Goal: Task Accomplishment & Management: Manage account settings

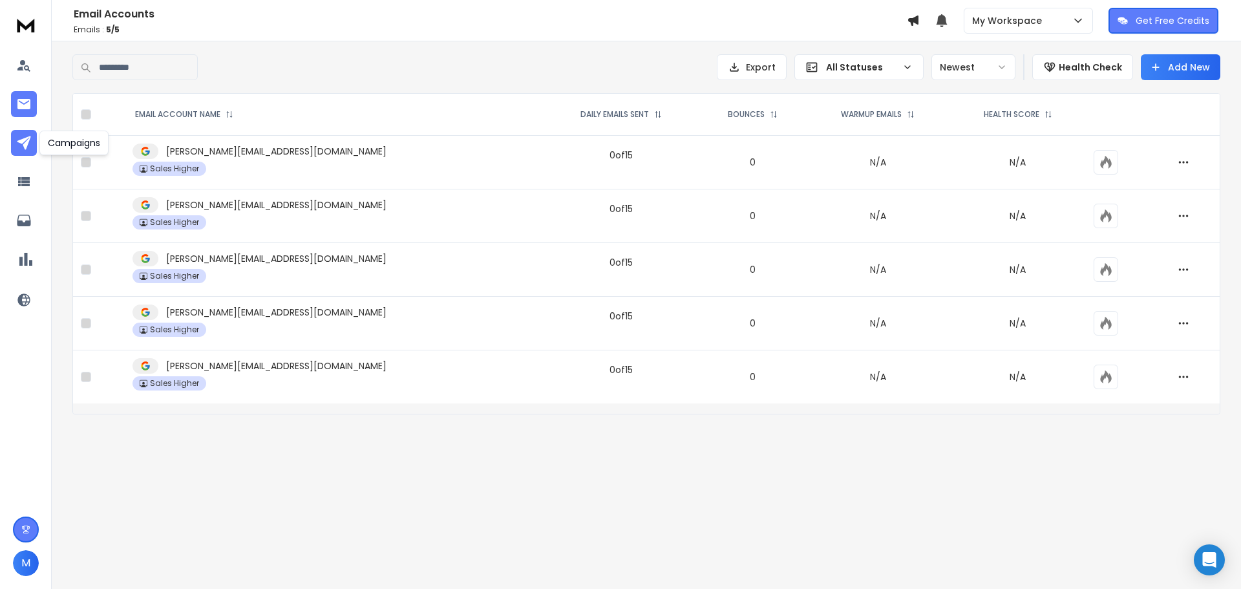
click at [30, 140] on icon at bounding box center [24, 143] width 16 height 16
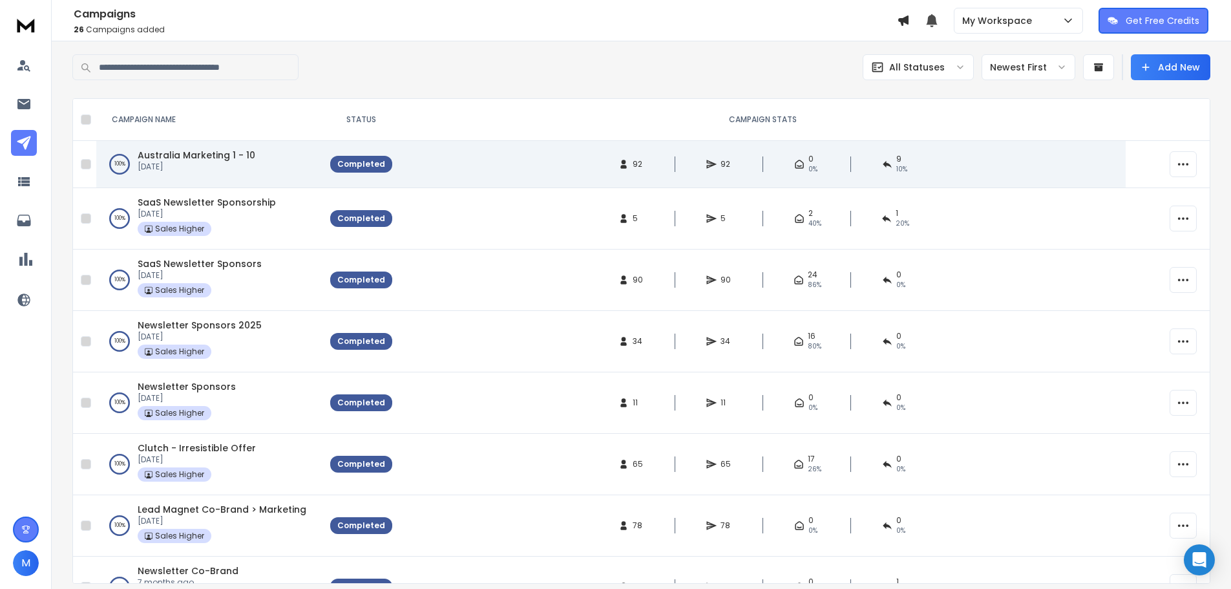
click at [146, 174] on div "Australia Marketing 1 - 10 [DATE]" at bounding box center [197, 164] width 118 height 31
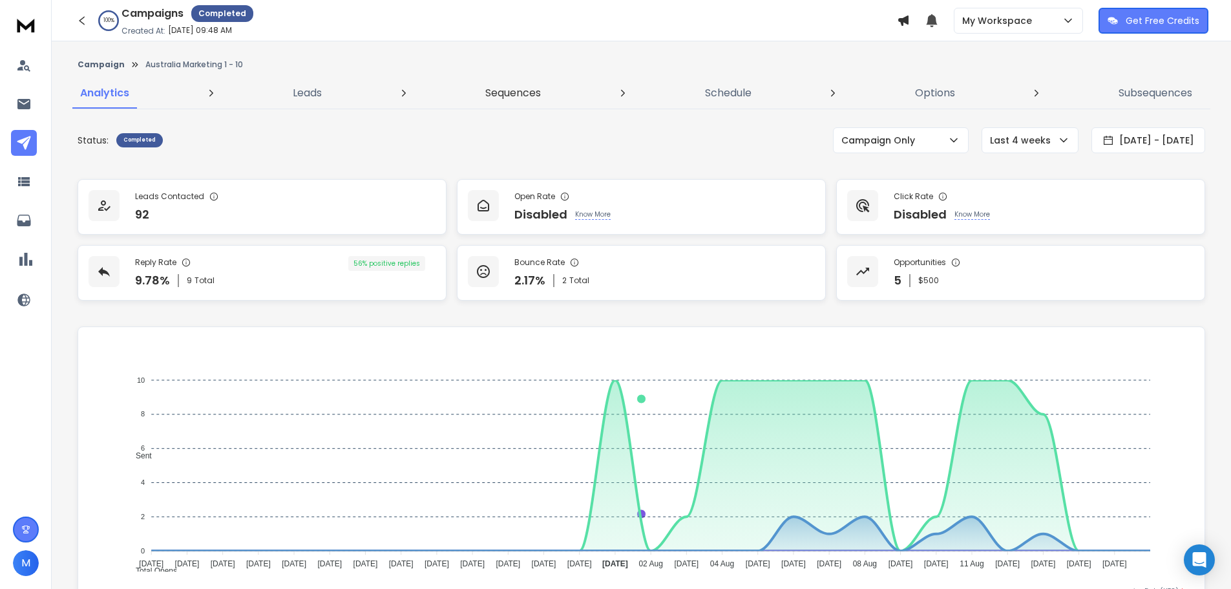
click at [500, 90] on p "Sequences" at bounding box center [513, 93] width 56 height 16
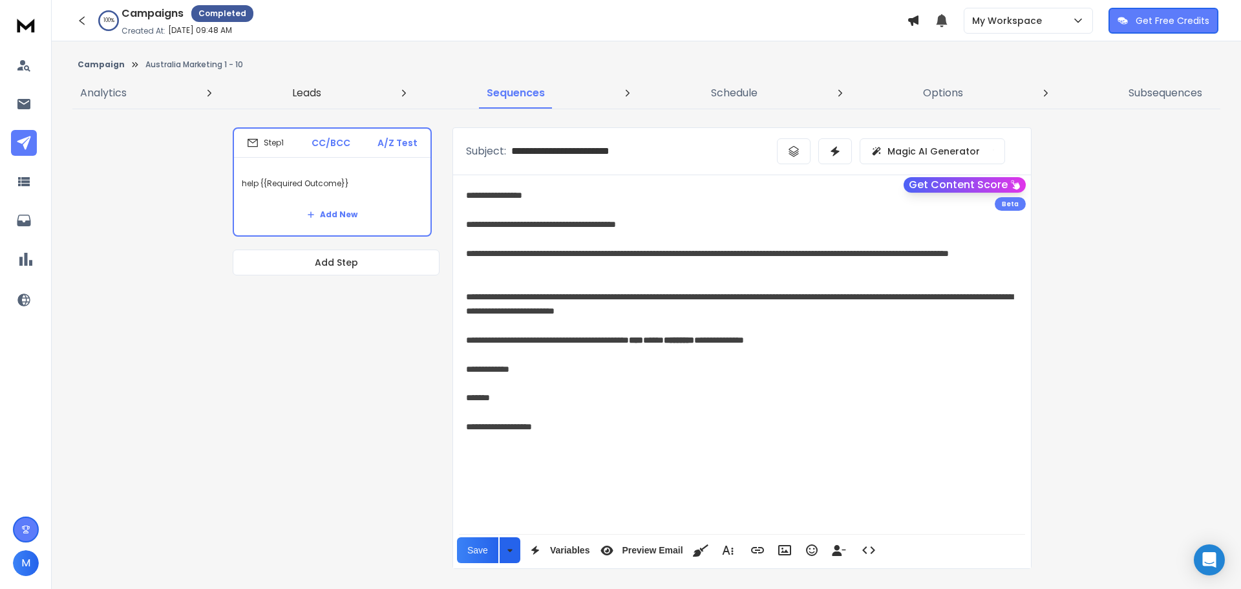
click at [310, 83] on link "Leads" at bounding box center [306, 93] width 45 height 31
click at [310, 93] on p "Leads" at bounding box center [306, 93] width 29 height 16
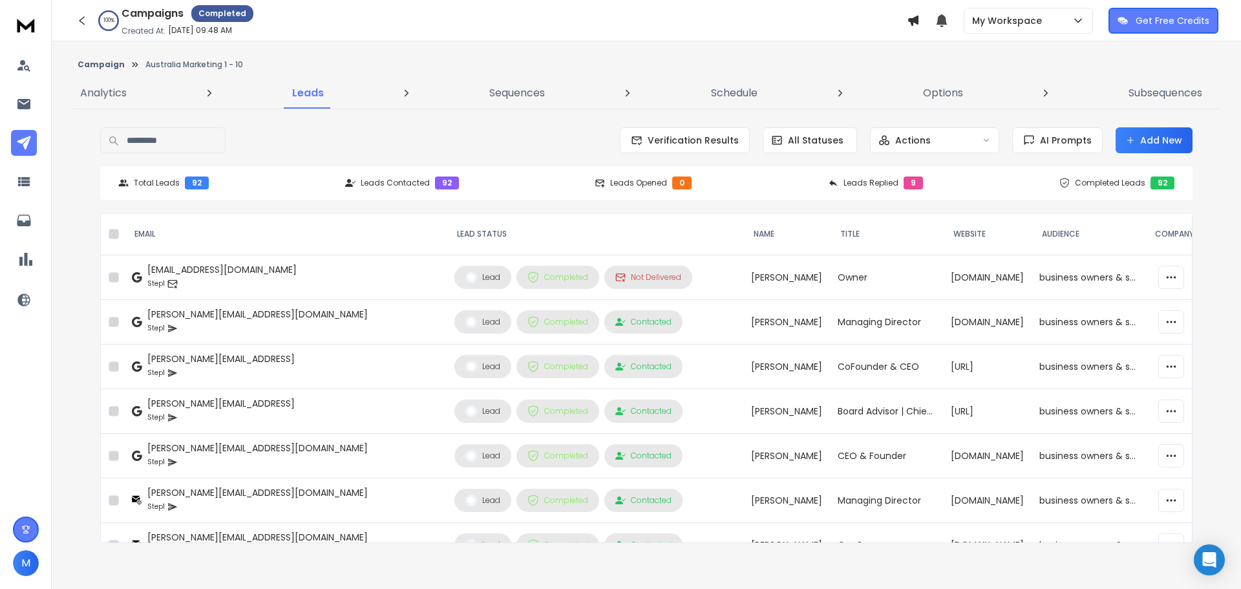
click at [1149, 139] on button "Add New" at bounding box center [1154, 140] width 77 height 26
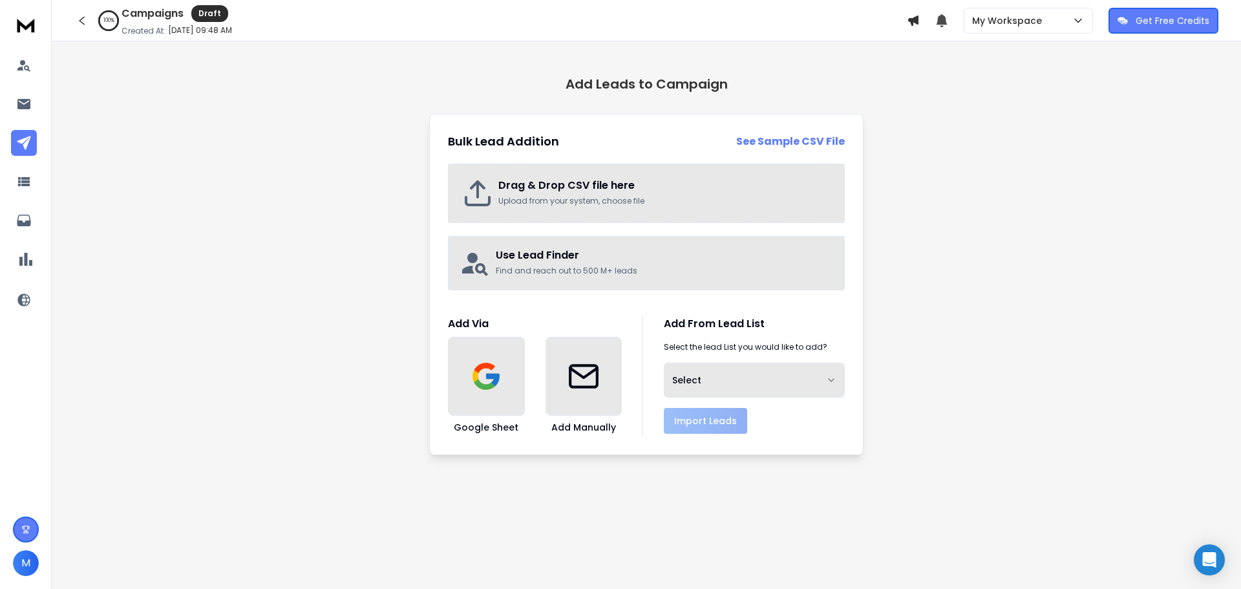
click at [587, 191] on h2 "Drag & Drop CSV file here" at bounding box center [664, 186] width 332 height 16
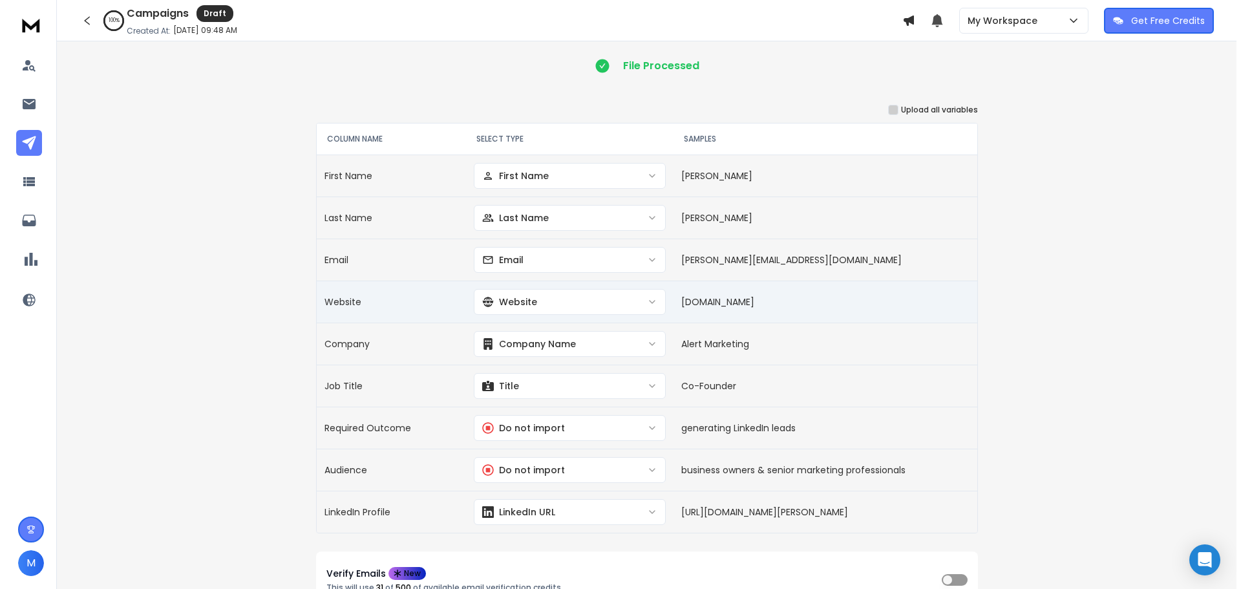
scroll to position [129, 0]
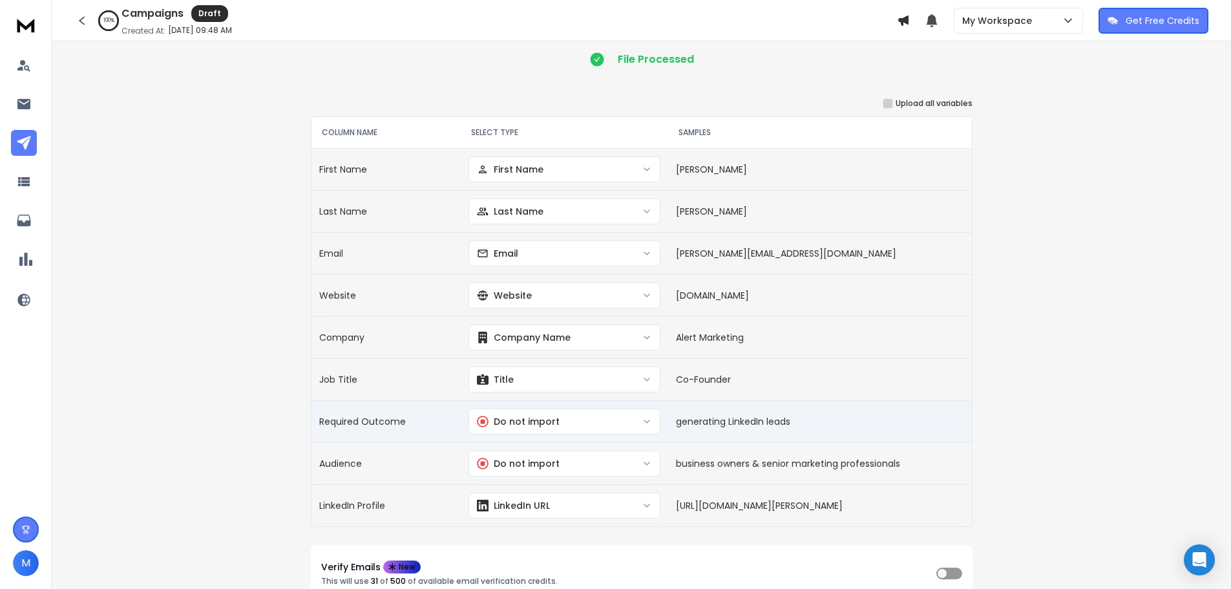
click at [516, 425] on div "Do not import" at bounding box center [518, 421] width 83 height 13
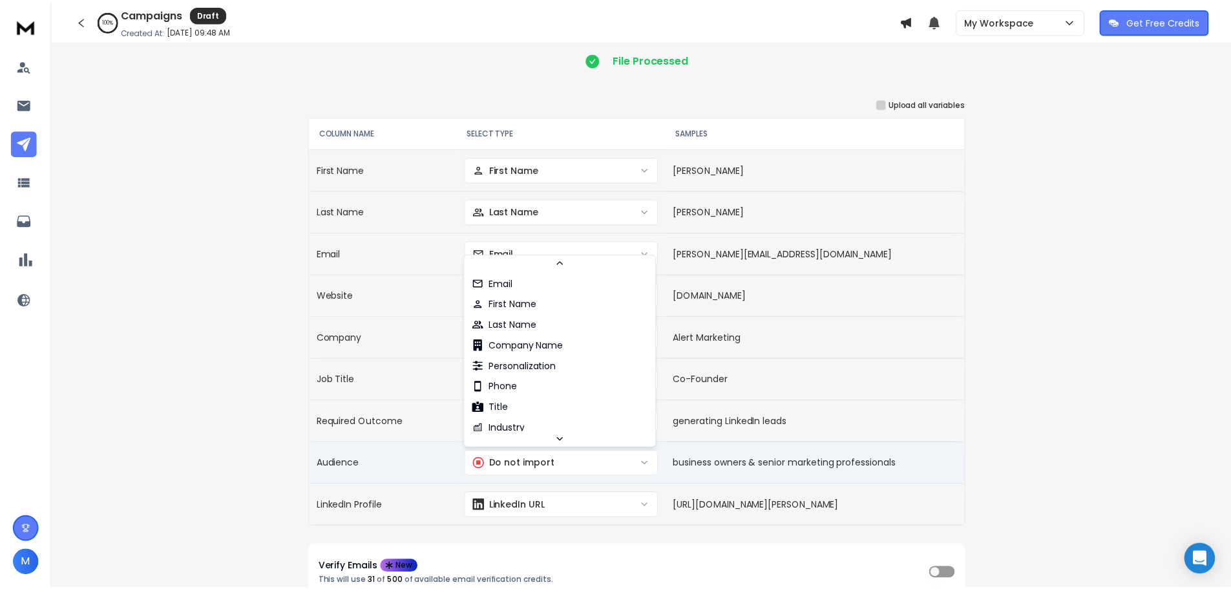
scroll to position [131, 0]
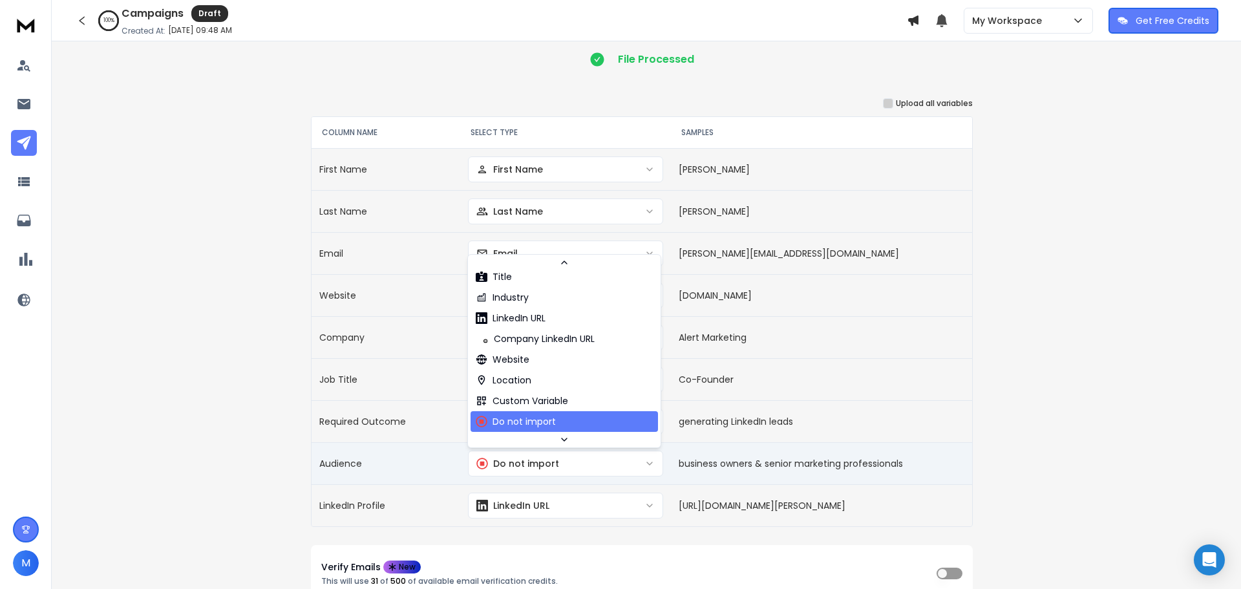
click at [525, 469] on div "Do not import" at bounding box center [517, 463] width 83 height 13
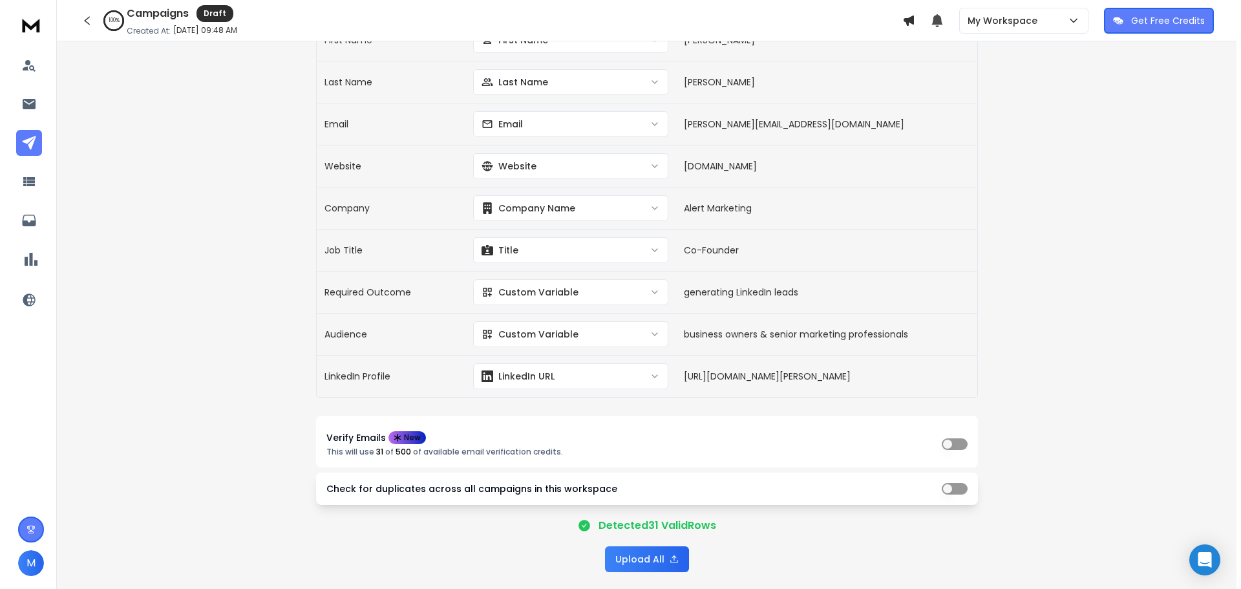
scroll to position [262, 0]
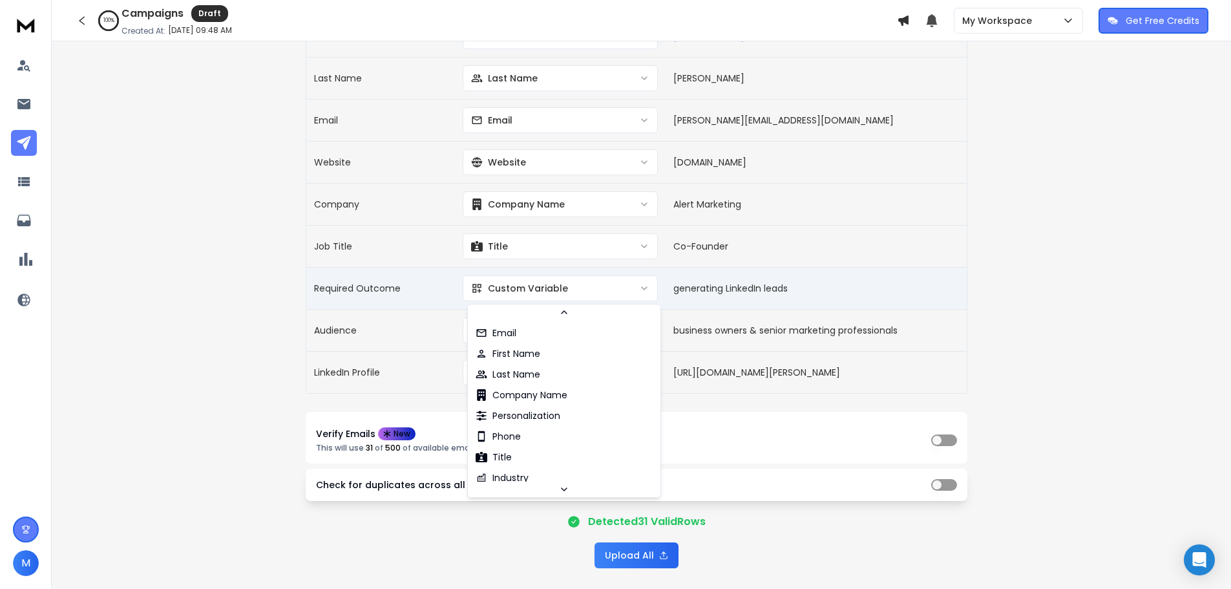
click at [562, 283] on div "Custom Variable" at bounding box center [519, 288] width 97 height 13
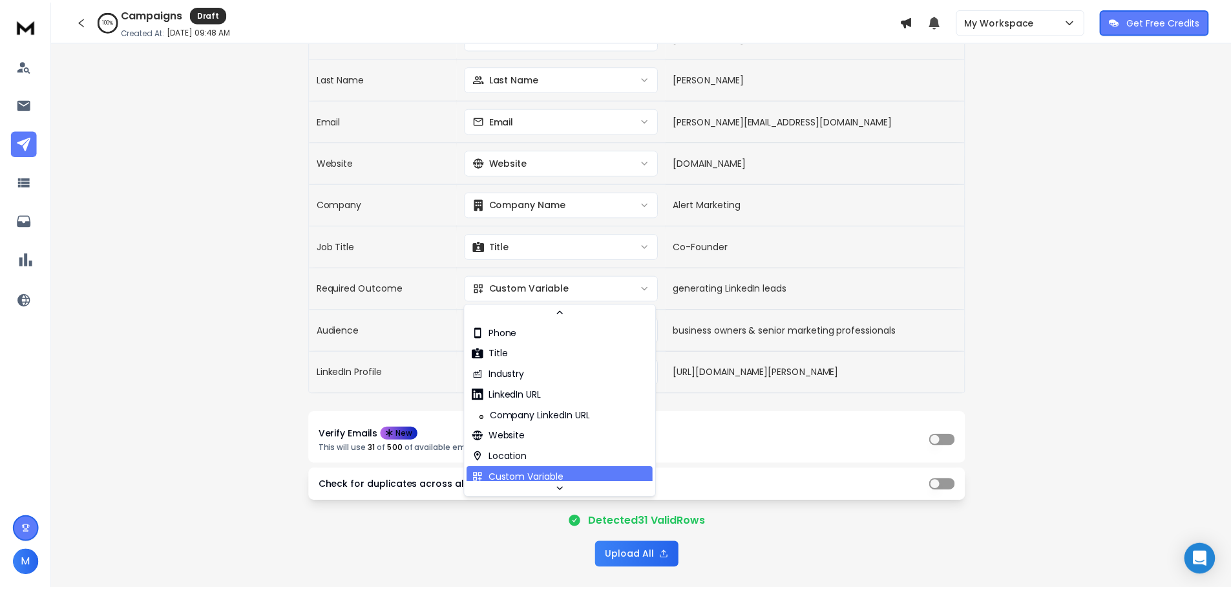
scroll to position [129, 0]
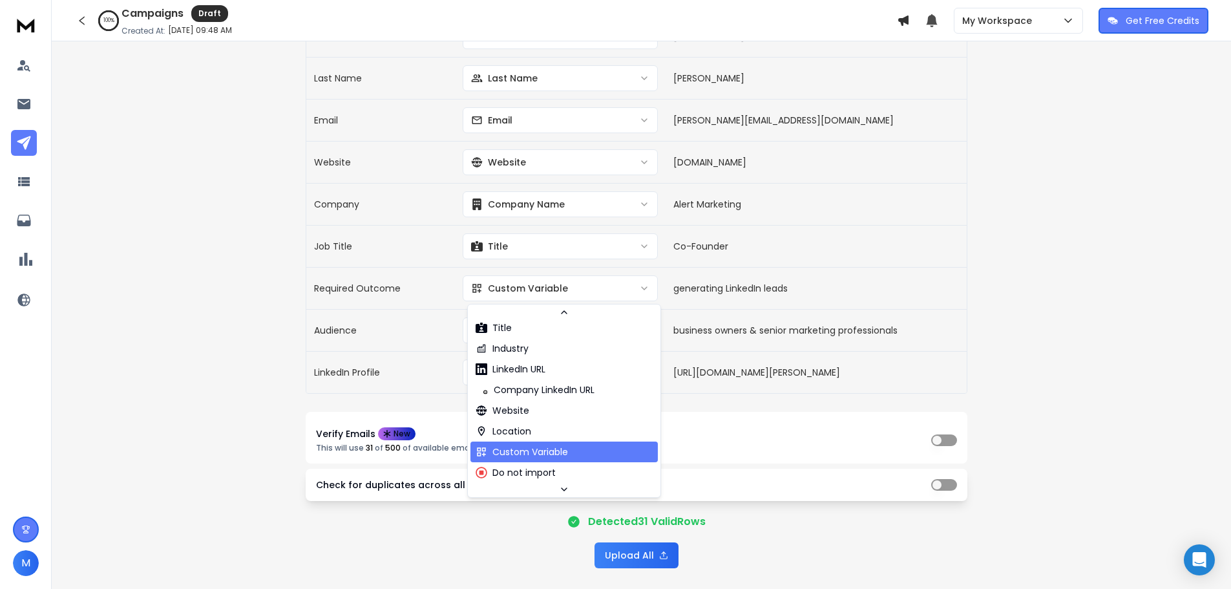
click at [246, 317] on div "AUS Advertising FINAL - Final (1).csv File Processed Upload all variables COLUM…" at bounding box center [611, 163] width 1222 height 851
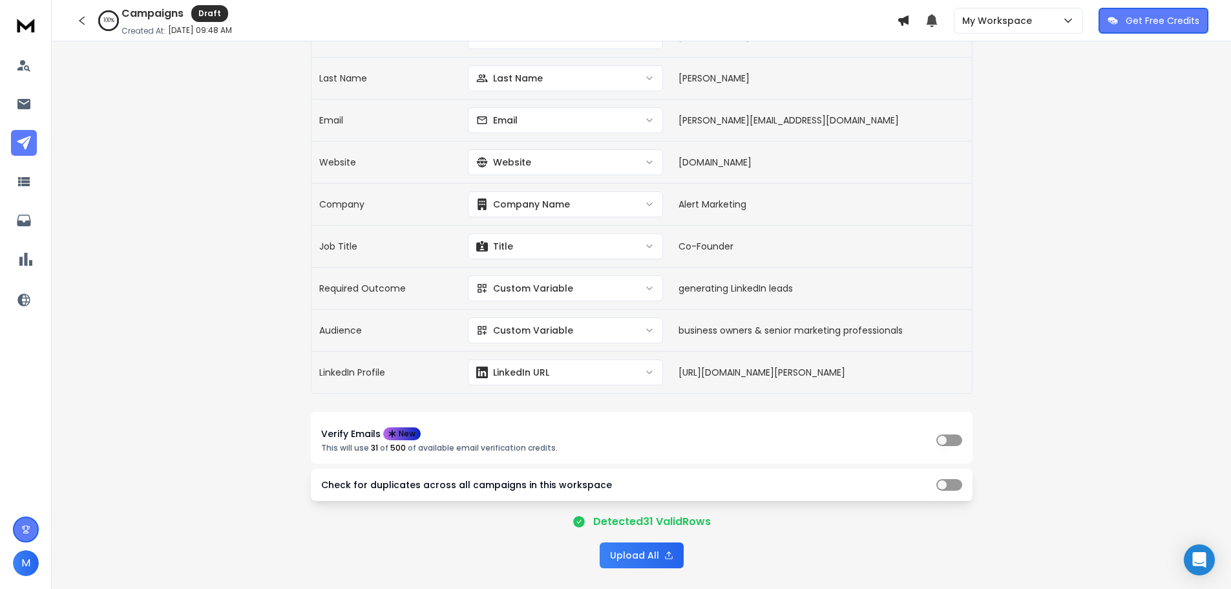
click at [631, 562] on button "Upload All" at bounding box center [642, 555] width 84 height 26
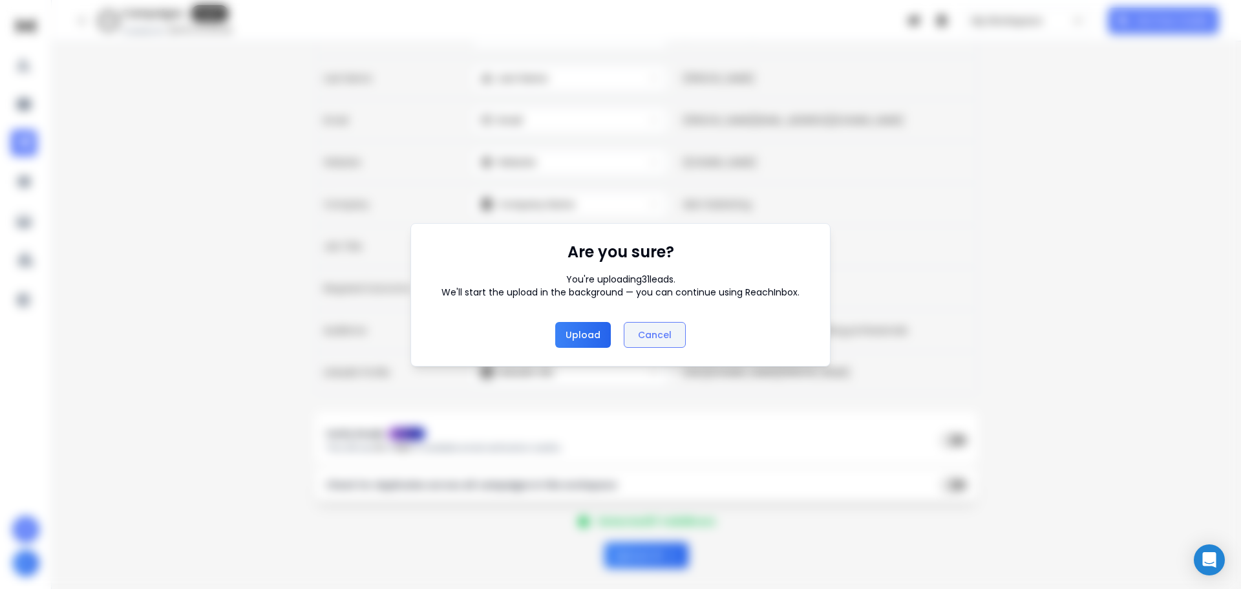
click at [569, 328] on button "Upload" at bounding box center [583, 335] width 56 height 26
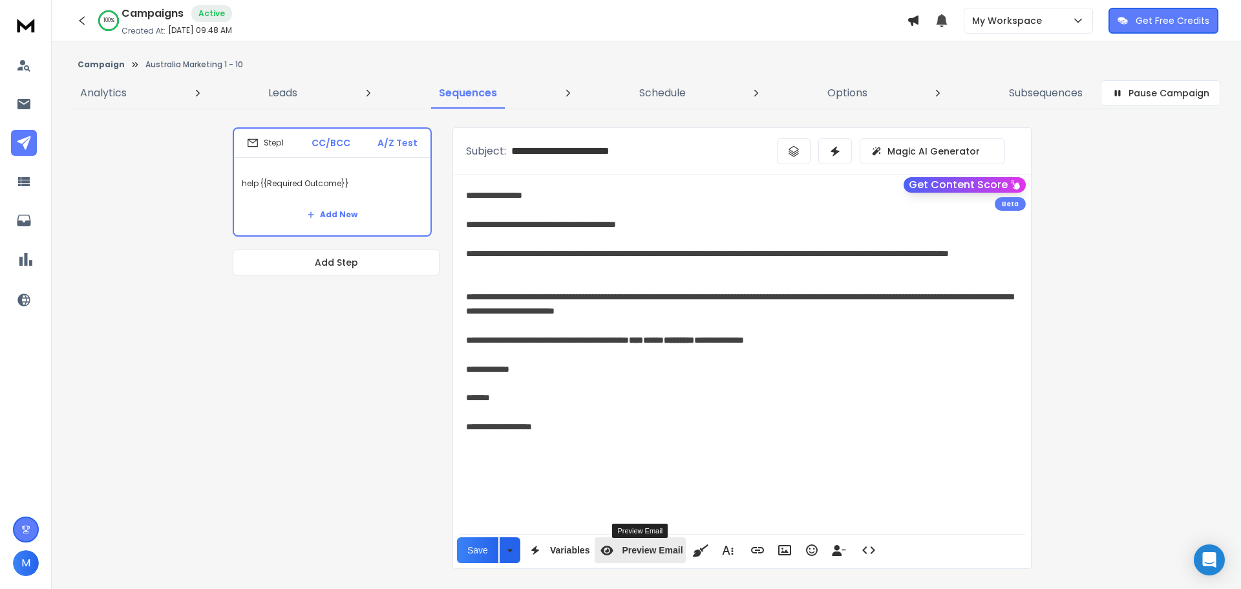
click at [658, 557] on div "Preview Email" at bounding box center [640, 550] width 90 height 21
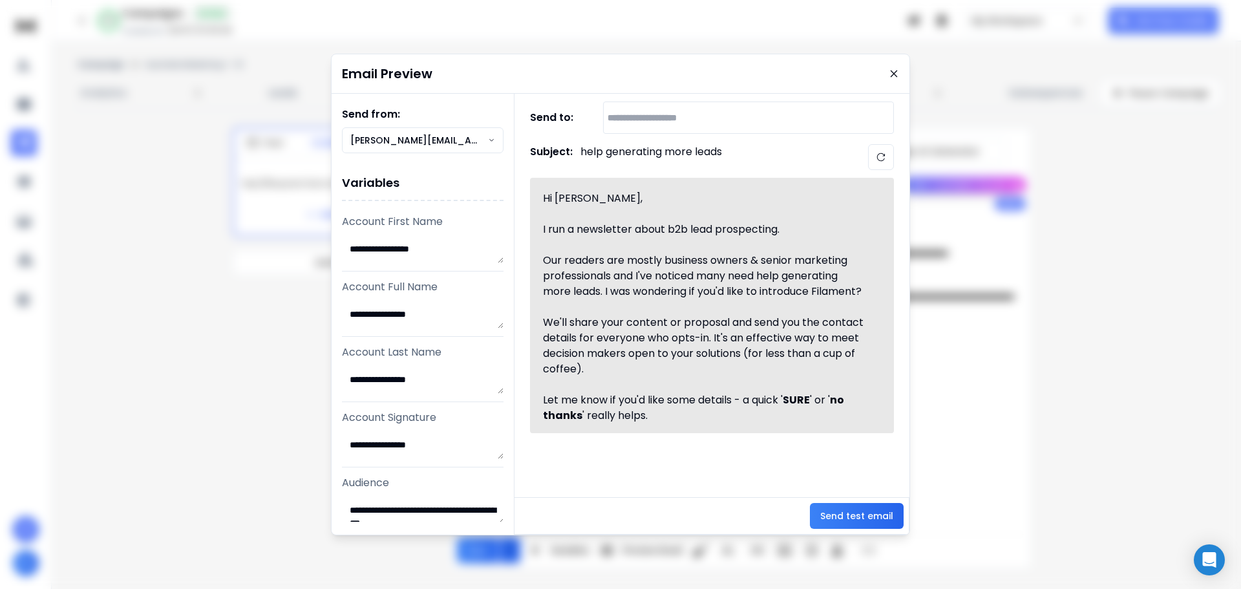
click at [895, 68] on div "Email Preview" at bounding box center [621, 73] width 578 height 39
click at [893, 74] on icon at bounding box center [894, 73] width 7 height 7
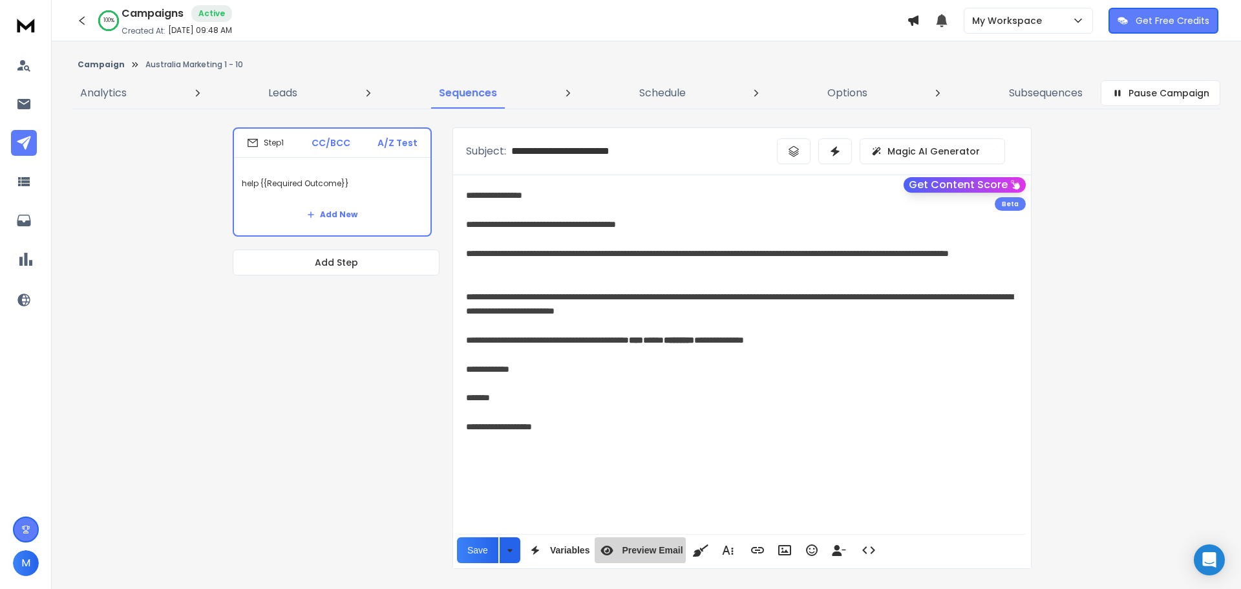
click at [639, 556] on div "Preview Email" at bounding box center [640, 550] width 90 height 21
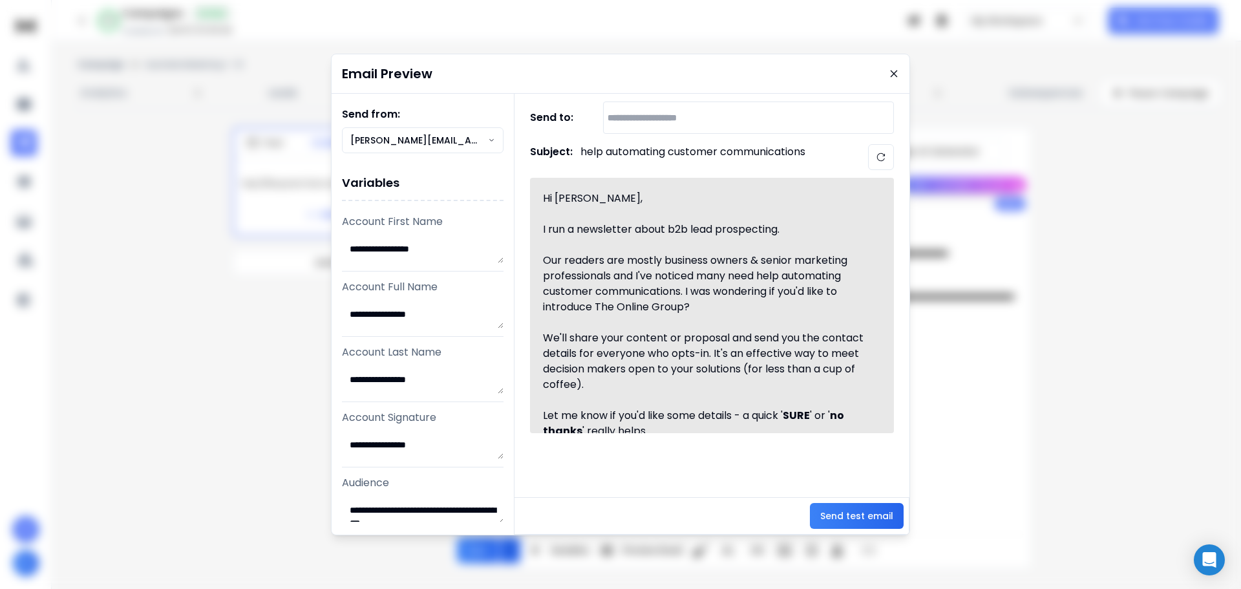
click at [898, 70] on icon at bounding box center [894, 74] width 10 height 10
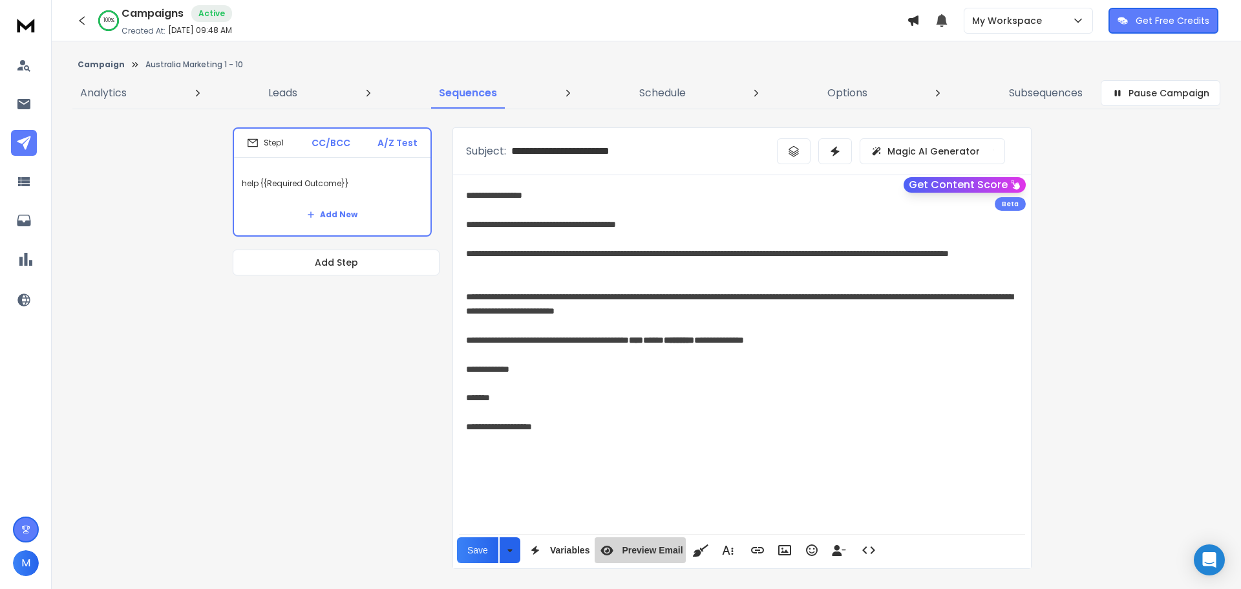
click at [649, 551] on span "Preview Email" at bounding box center [652, 550] width 66 height 11
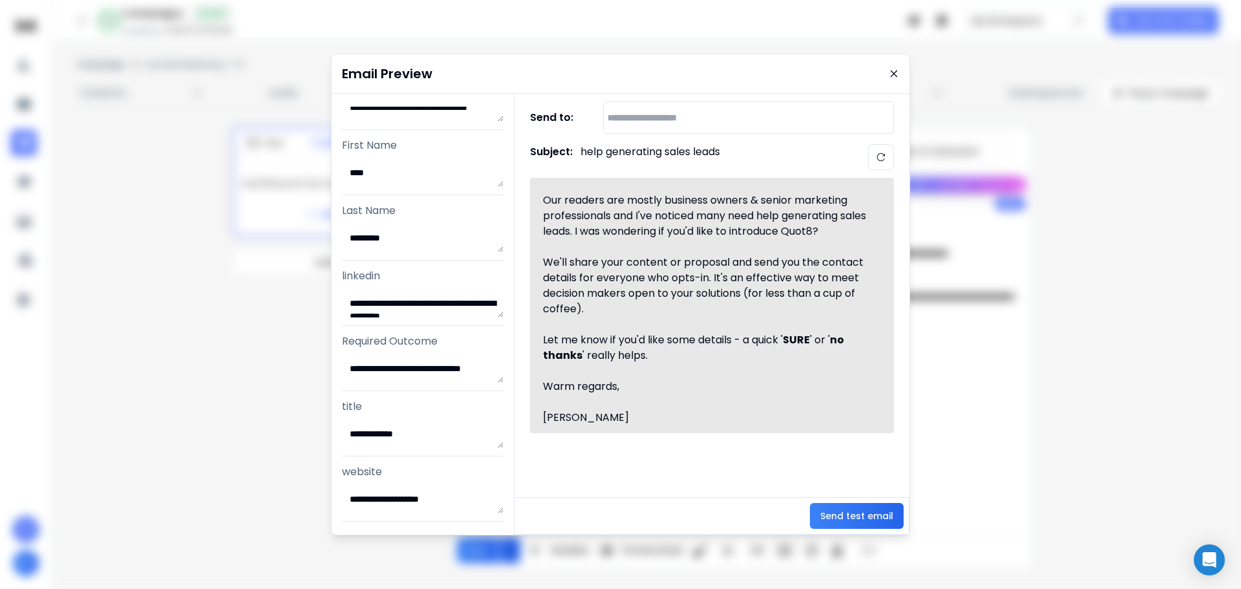
scroll to position [65, 0]
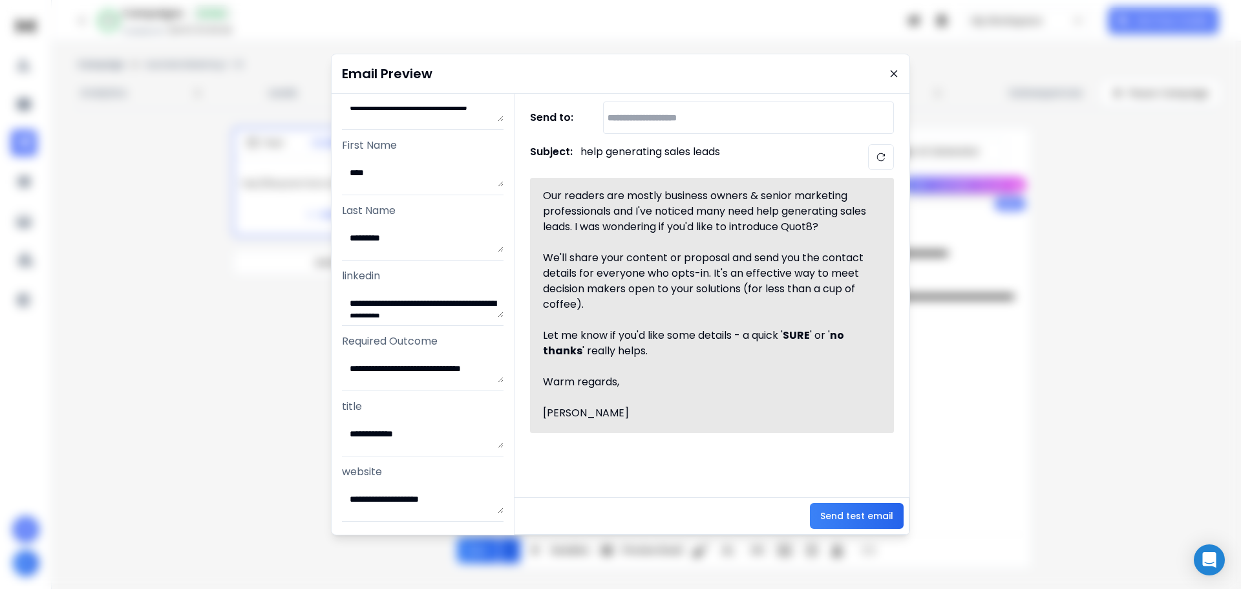
click at [895, 77] on icon at bounding box center [894, 74] width 10 height 10
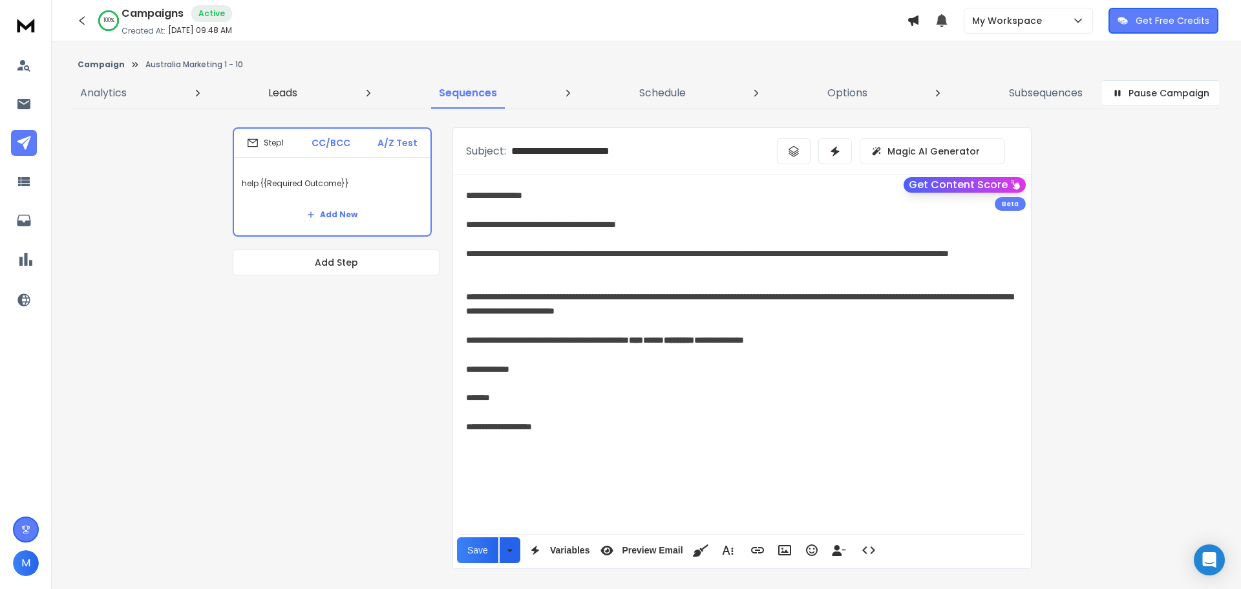
click at [281, 93] on p "Leads" at bounding box center [282, 93] width 29 height 16
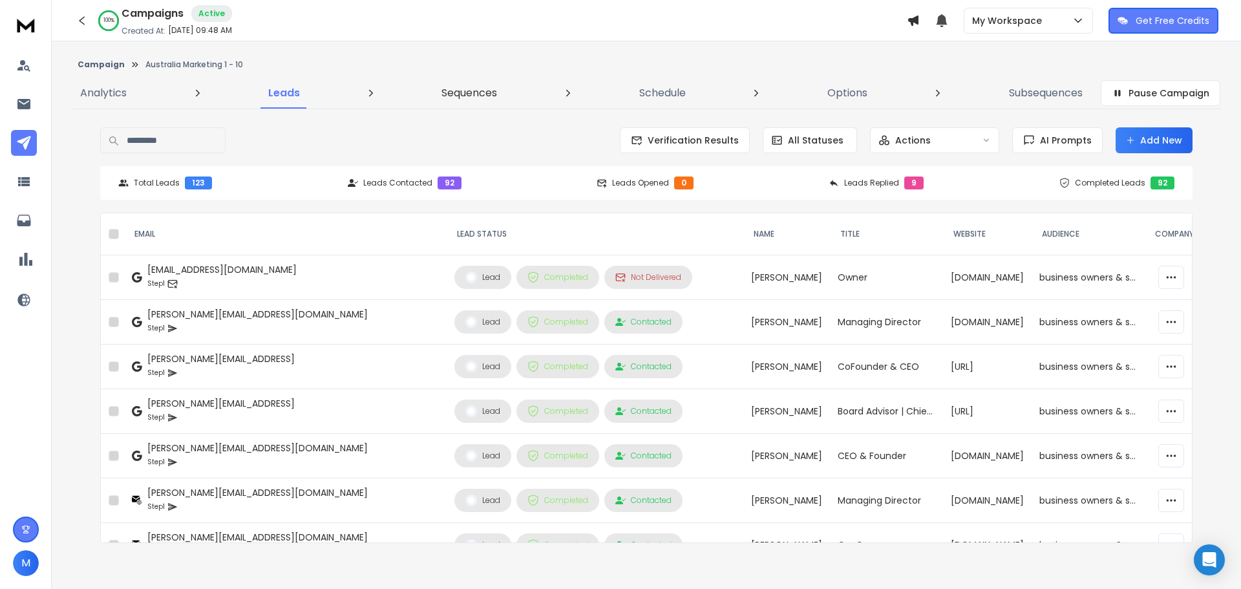
click at [497, 91] on link "Sequences" at bounding box center [469, 93] width 71 height 31
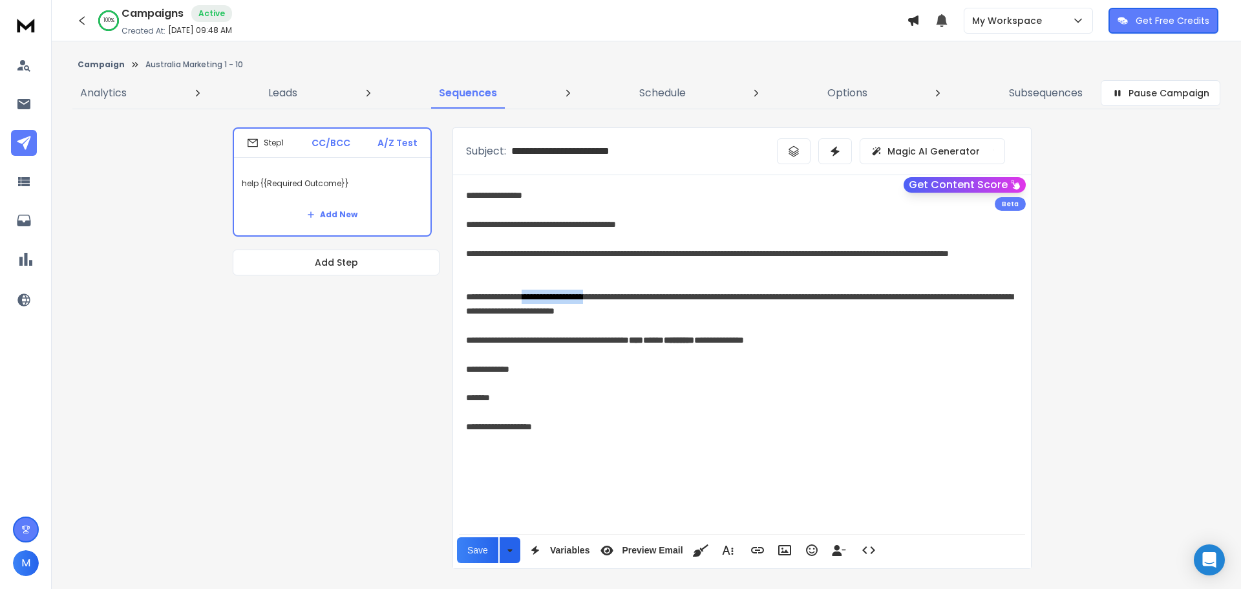
drag, startPoint x: 532, startPoint y: 295, endPoint x: 611, endPoint y: 295, distance: 78.9
click at [611, 295] on div "**********" at bounding box center [742, 304] width 552 height 29
drag, startPoint x: 613, startPoint y: 311, endPoint x: 661, endPoint y: 346, distance: 60.1
click at [666, 310] on div "**********" at bounding box center [742, 304] width 552 height 29
click at [656, 551] on span "Preview Email" at bounding box center [652, 550] width 66 height 11
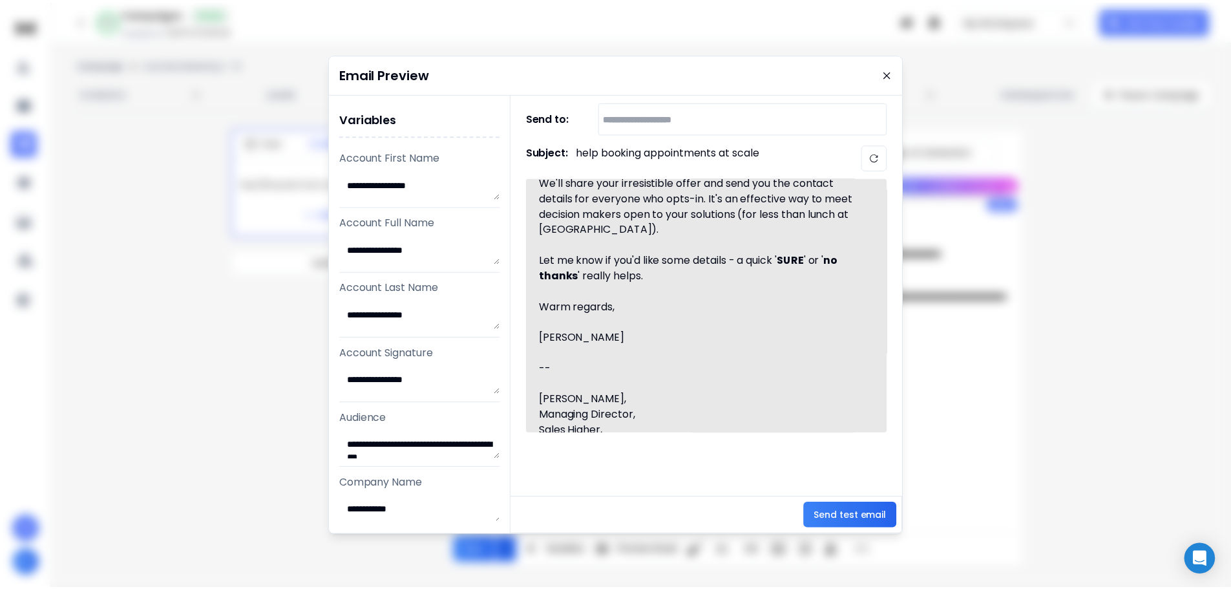
scroll to position [176, 0]
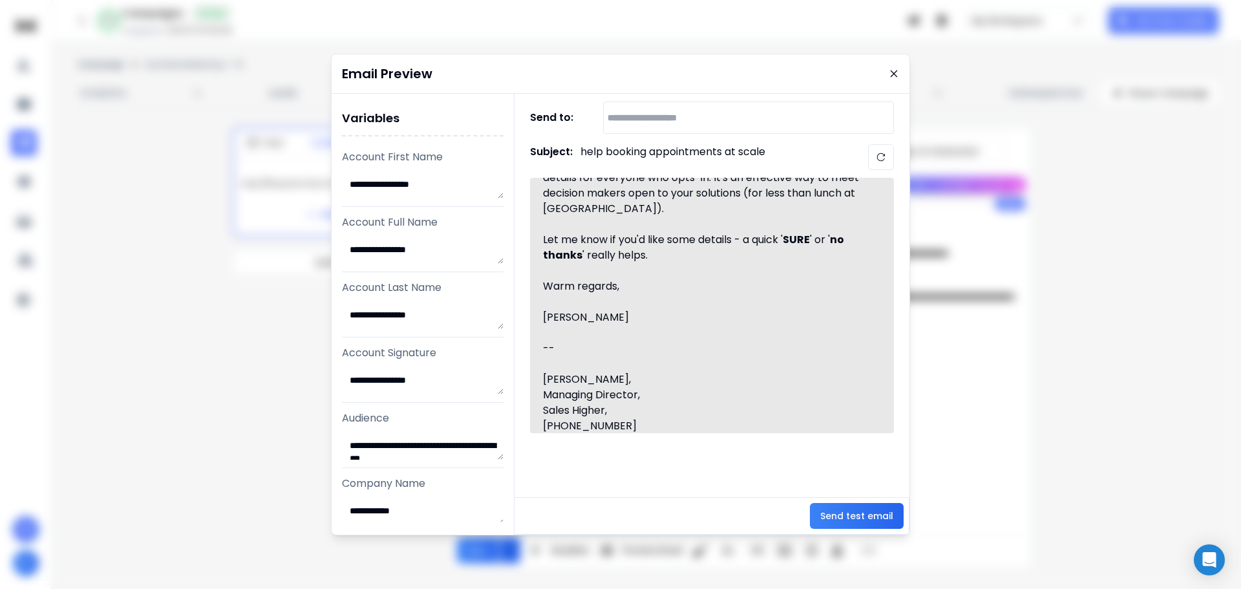
click at [892, 74] on icon at bounding box center [894, 74] width 10 height 10
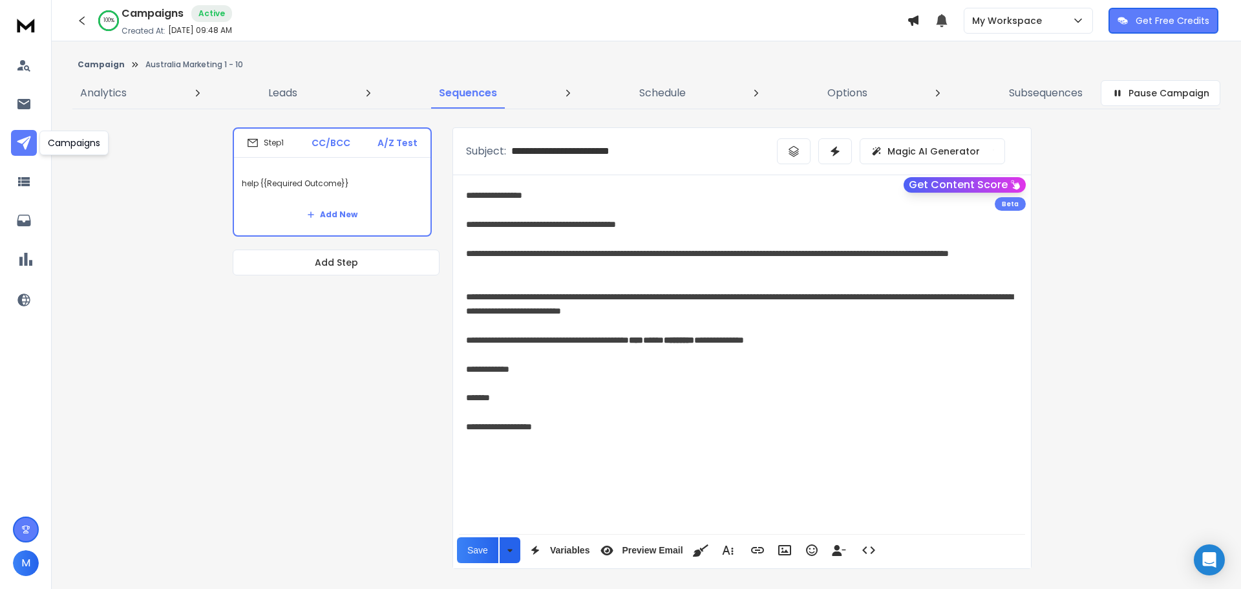
click at [27, 135] on icon at bounding box center [24, 143] width 16 height 16
